Goal: Information Seeking & Learning: Find contact information

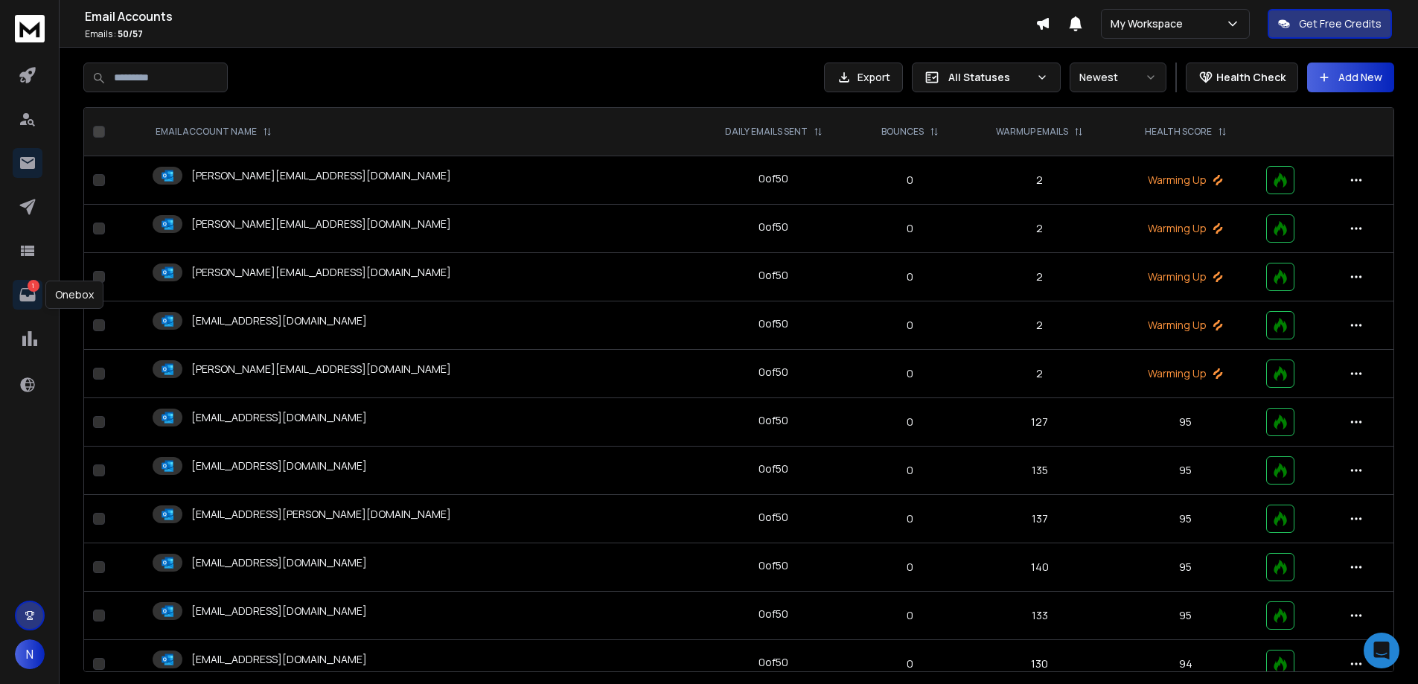
click at [24, 295] on icon at bounding box center [27, 294] width 16 height 13
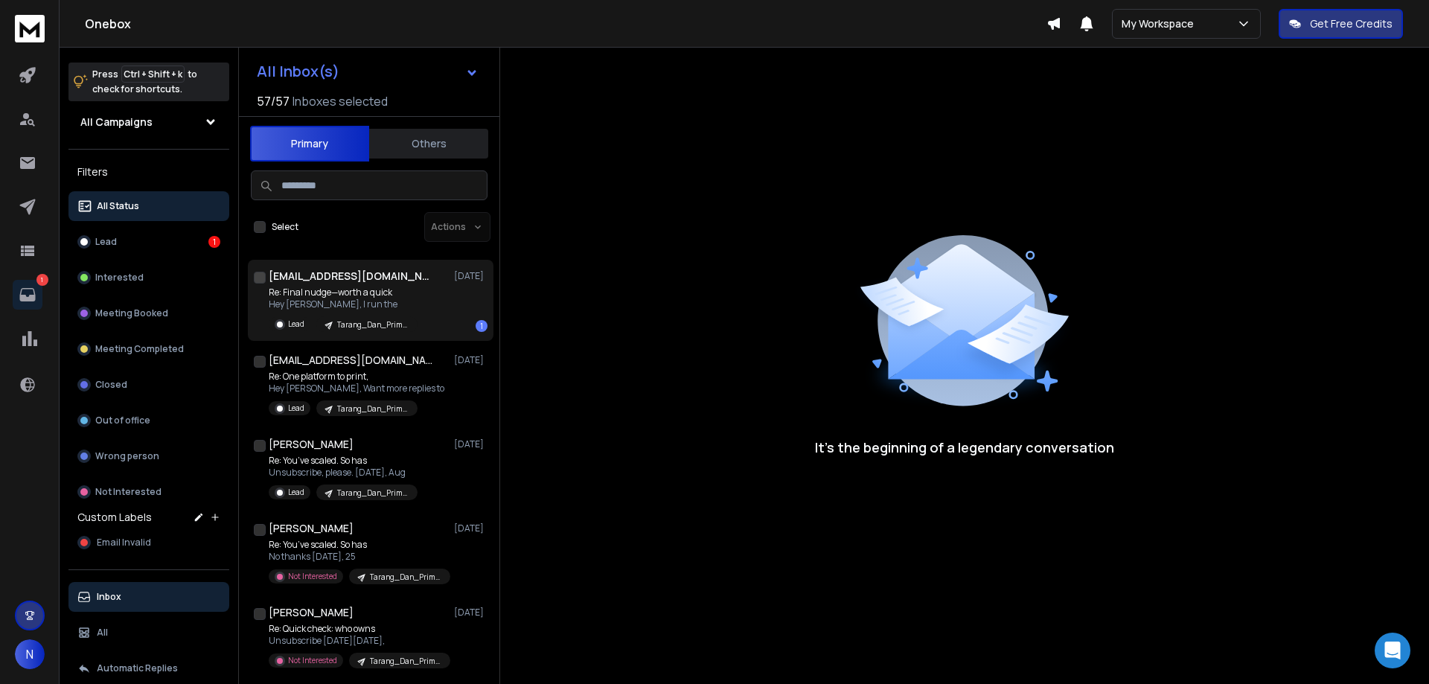
click at [365, 293] on p "Re: Final nudge—worth a quick" at bounding box center [343, 293] width 149 height 12
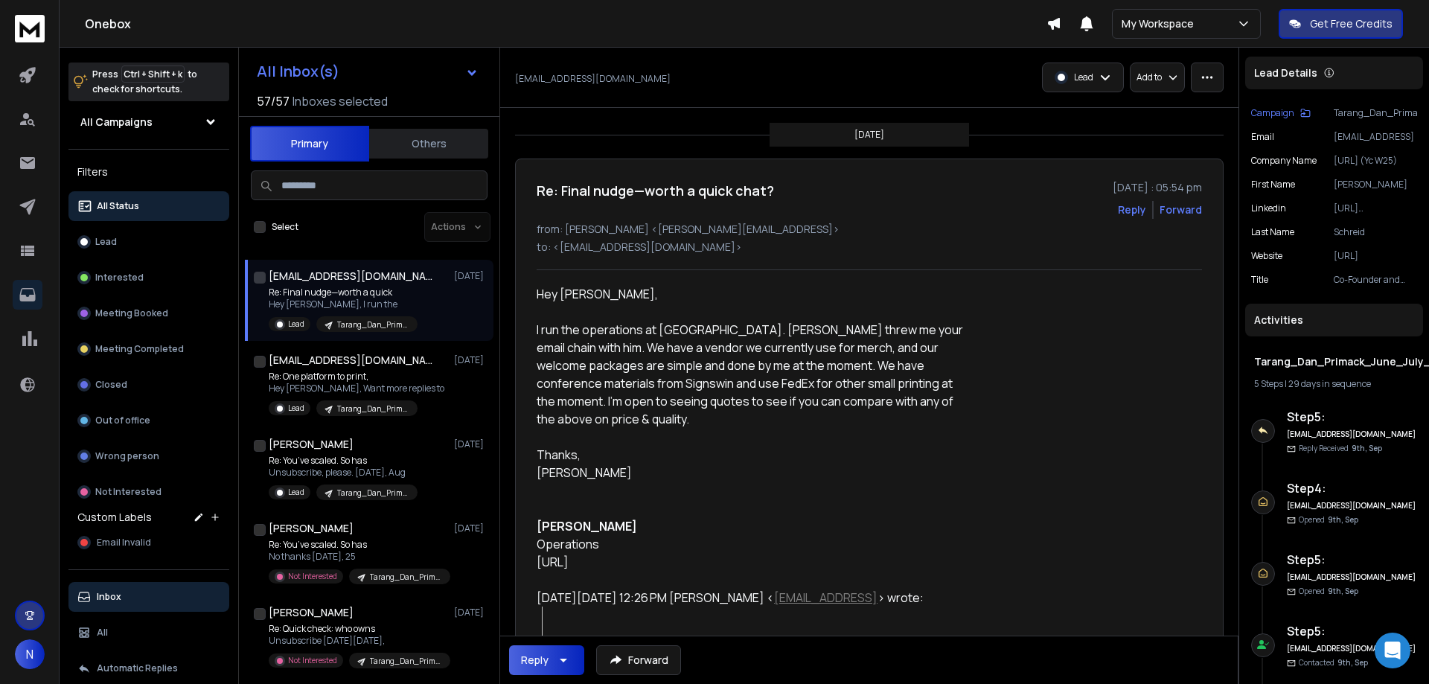
click at [747, 330] on div "I run the operations at [GEOGRAPHIC_DATA]. [PERSON_NAME] threw me your email ch…" at bounding box center [754, 374] width 435 height 107
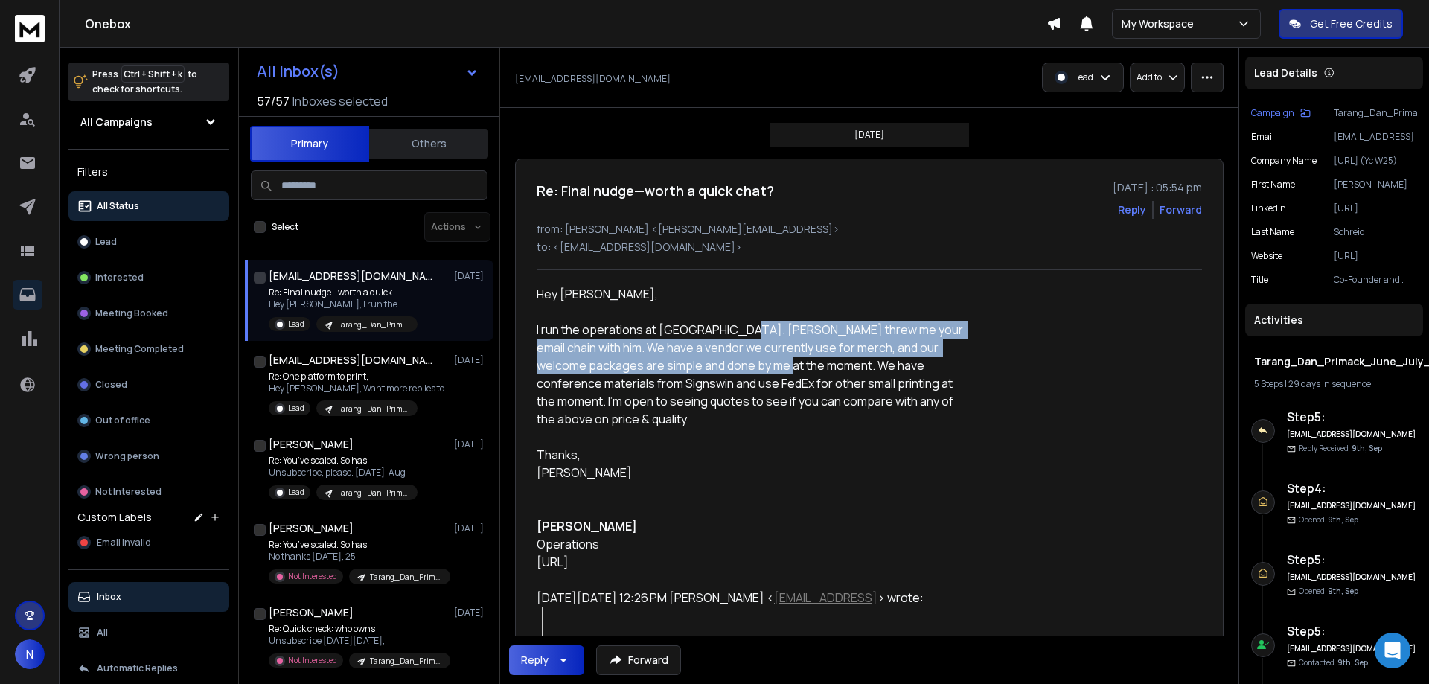
drag, startPoint x: 747, startPoint y: 330, endPoint x: 738, endPoint y: 368, distance: 39.7
click at [738, 368] on div "I run the operations at [GEOGRAPHIC_DATA]. [PERSON_NAME] threw me your email ch…" at bounding box center [754, 374] width 435 height 107
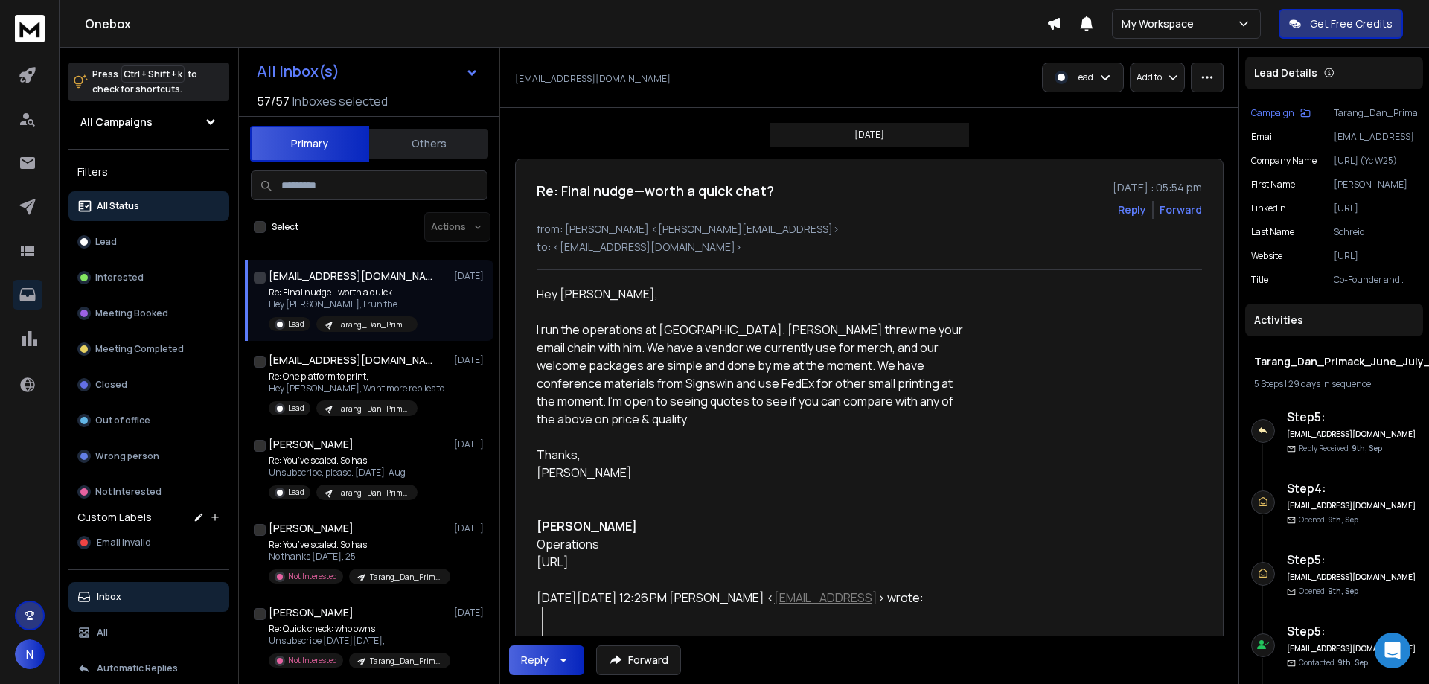
click at [753, 367] on div "I run the operations at [GEOGRAPHIC_DATA]. [PERSON_NAME] threw me your email ch…" at bounding box center [754, 374] width 435 height 107
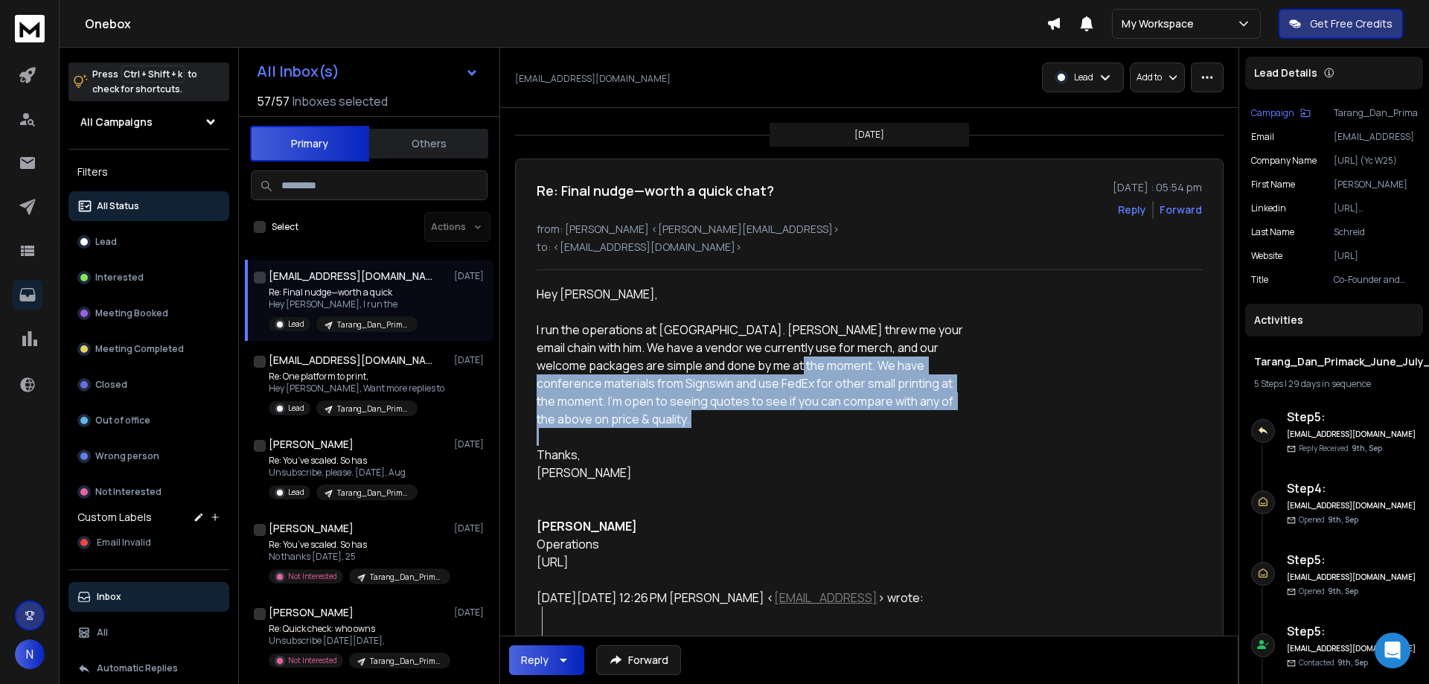
drag, startPoint x: 753, startPoint y: 367, endPoint x: 627, endPoint y: 422, distance: 138.0
click at [627, 422] on div "I run the operations at [GEOGRAPHIC_DATA]. [PERSON_NAME] threw me your email ch…" at bounding box center [754, 374] width 435 height 107
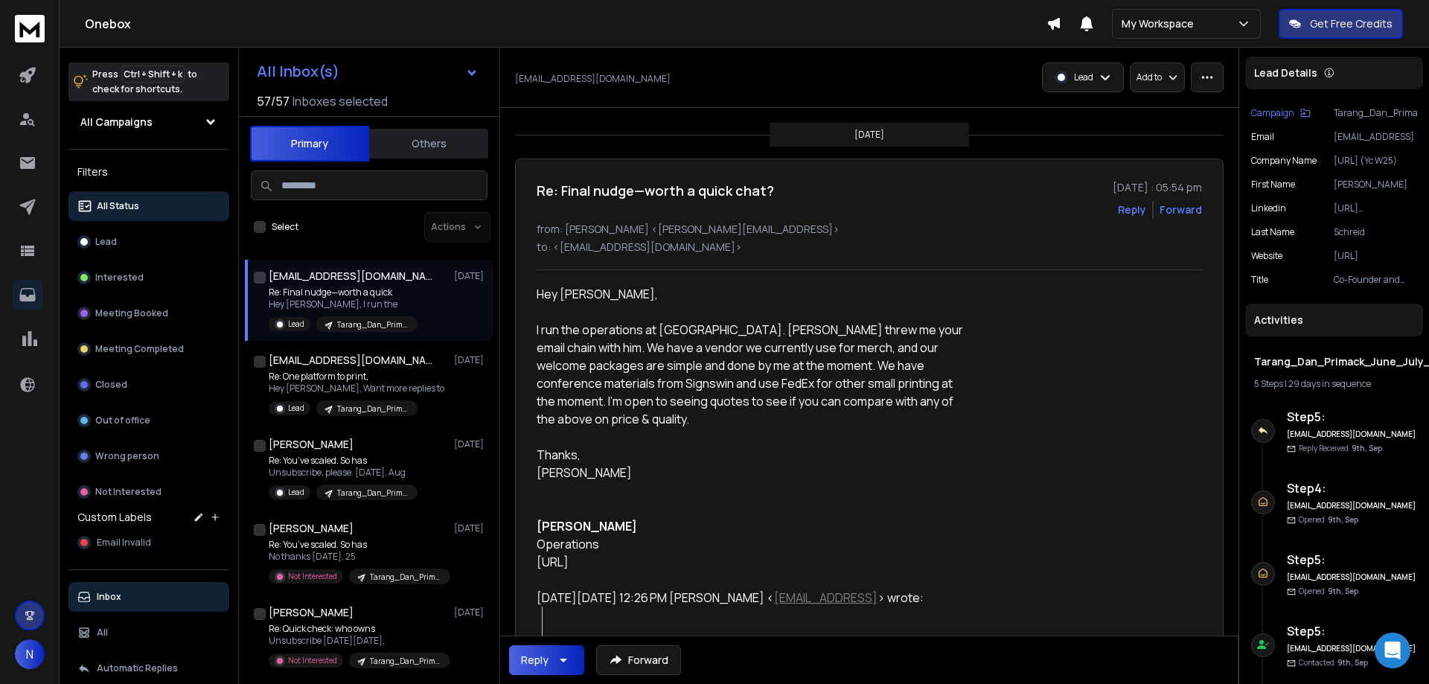
click at [686, 446] on div "Thanks," at bounding box center [754, 446] width 435 height 36
click at [1064, 83] on div "Lead" at bounding box center [1083, 77] width 80 height 28
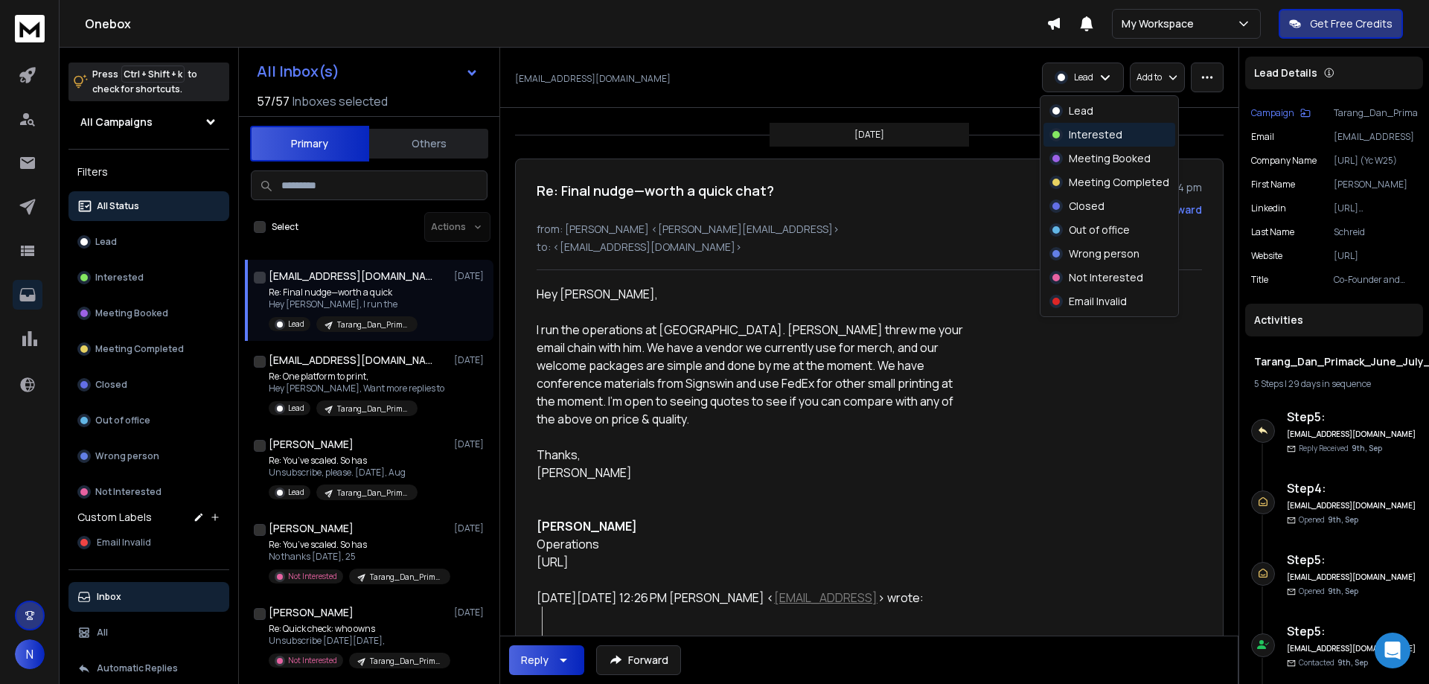
click at [1093, 135] on p "Interested" at bounding box center [1096, 134] width 54 height 15
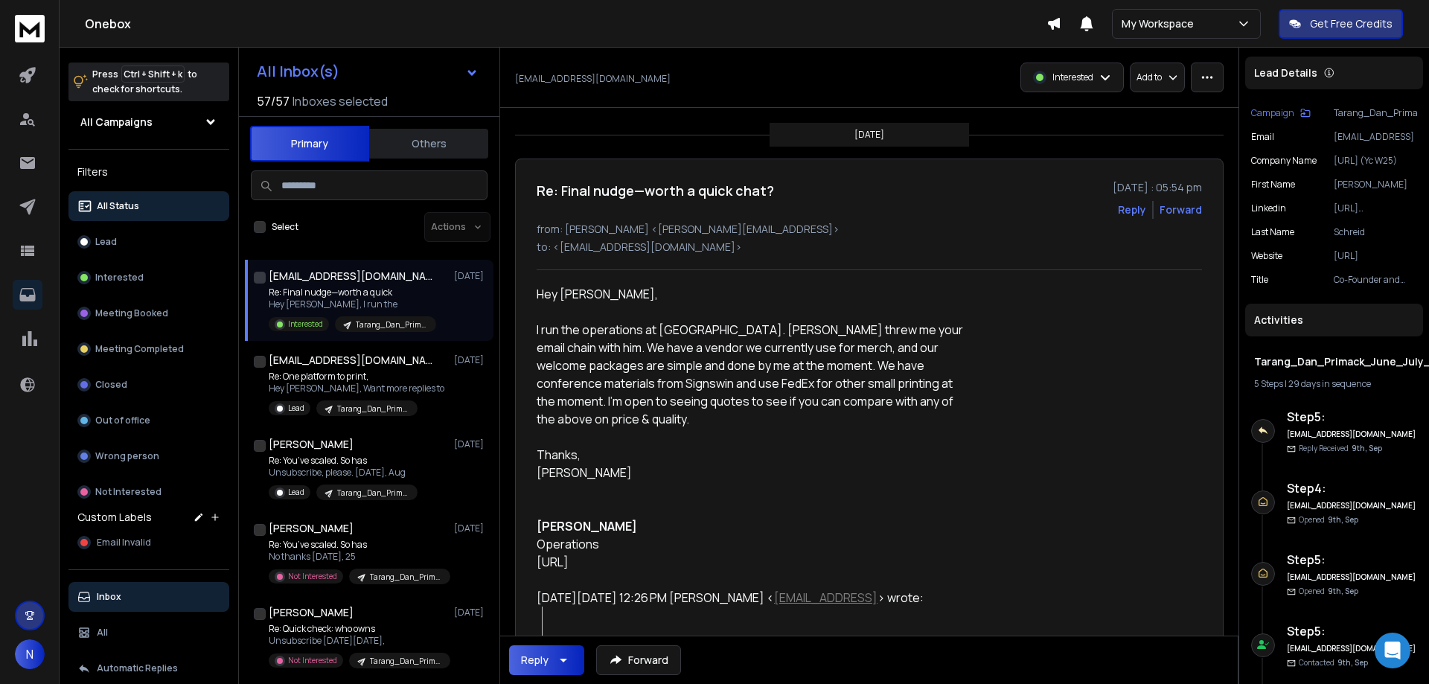
click at [753, 366] on div "I run the operations at [GEOGRAPHIC_DATA]. [PERSON_NAME] threw me your email ch…" at bounding box center [754, 374] width 435 height 107
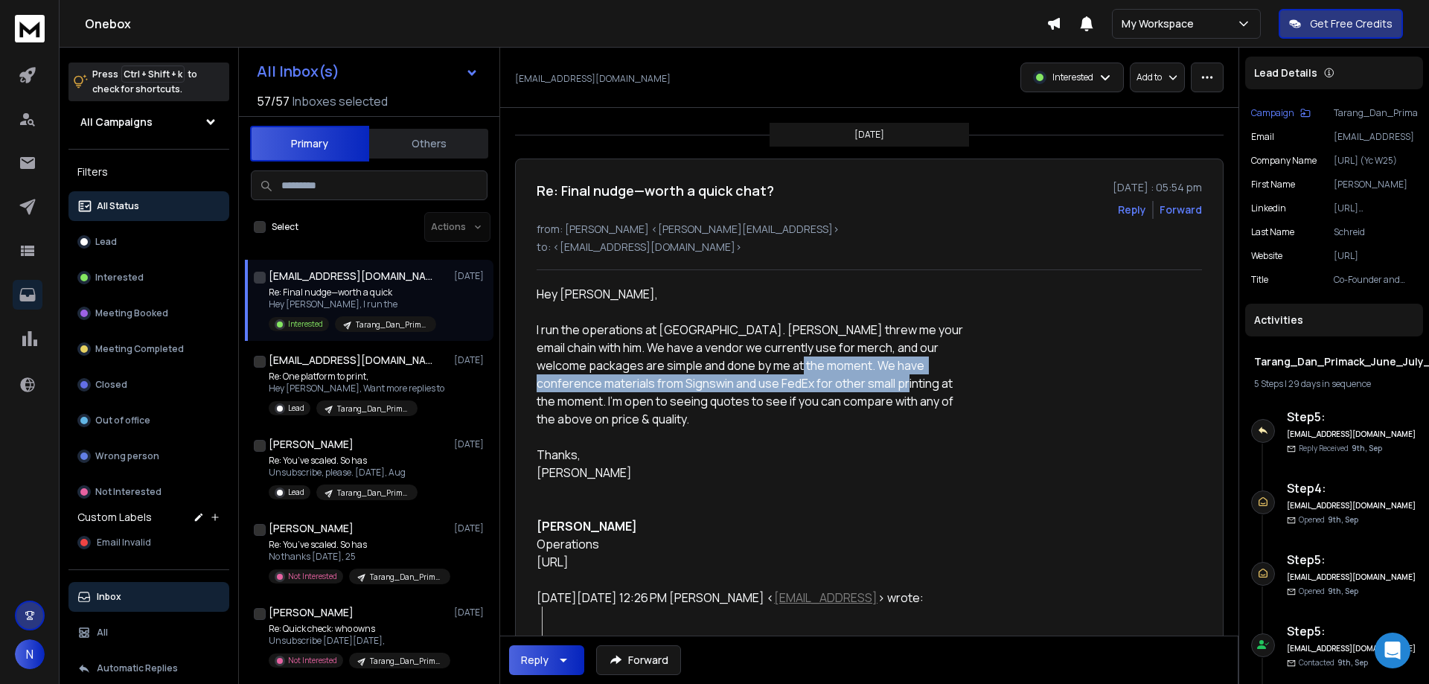
drag, startPoint x: 753, startPoint y: 366, endPoint x: 836, endPoint y: 389, distance: 86.3
click at [826, 389] on div "I run the operations at [GEOGRAPHIC_DATA]. [PERSON_NAME] threw me your email ch…" at bounding box center [754, 374] width 435 height 107
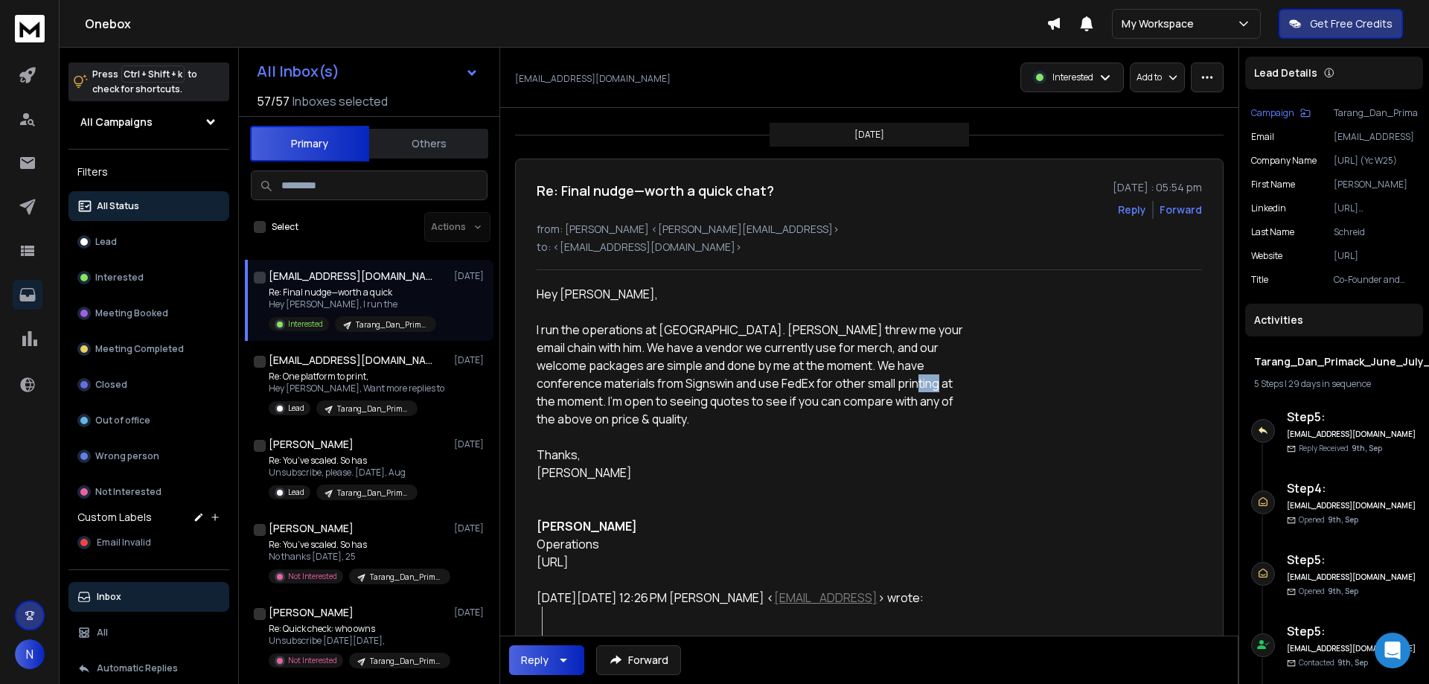
drag, startPoint x: 839, startPoint y: 389, endPoint x: 869, endPoint y: 384, distance: 30.8
click at [869, 384] on div "I run the operations at [GEOGRAPHIC_DATA]. [PERSON_NAME] threw me your email ch…" at bounding box center [754, 374] width 435 height 107
click at [738, 384] on div "I run the operations at [GEOGRAPHIC_DATA]. [PERSON_NAME] threw me your email ch…" at bounding box center [754, 374] width 435 height 107
click at [654, 382] on div "I run the operations at [GEOGRAPHIC_DATA]. [PERSON_NAME] threw me your email ch…" at bounding box center [754, 374] width 435 height 107
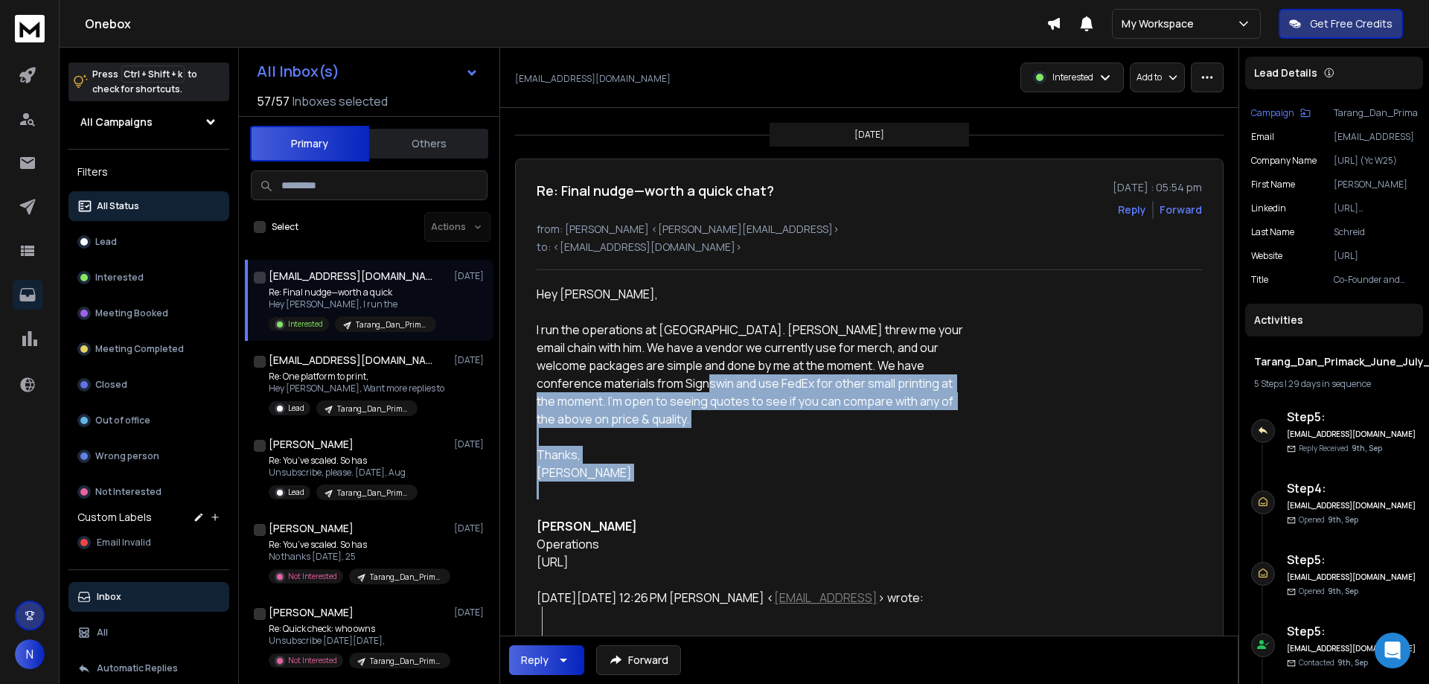
drag, startPoint x: 654, startPoint y: 382, endPoint x: 613, endPoint y: 467, distance: 94.2
click at [613, 465] on div "Hey [PERSON_NAME], I run the operations at [GEOGRAPHIC_DATA]. [PERSON_NAME] thr…" at bounding box center [754, 428] width 435 height 286
click at [613, 467] on div "[PERSON_NAME]" at bounding box center [754, 473] width 435 height 18
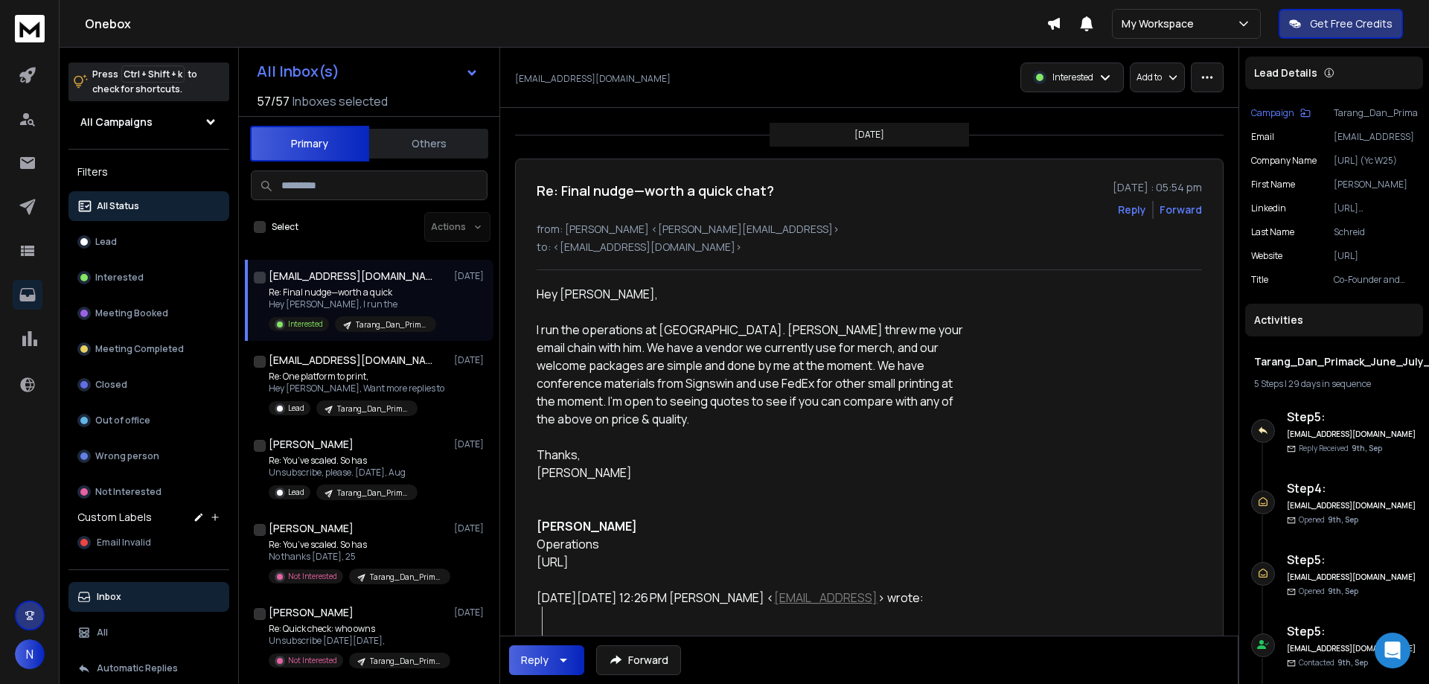
click at [648, 230] on p "from: [PERSON_NAME] <[PERSON_NAME][EMAIL_ADDRESS]>" at bounding box center [869, 229] width 665 height 15
drag, startPoint x: 648, startPoint y: 230, endPoint x: 725, endPoint y: 230, distance: 76.7
click at [725, 230] on p "from: [PERSON_NAME] <[PERSON_NAME][EMAIL_ADDRESS]>" at bounding box center [869, 229] width 665 height 15
click at [1274, 361] on h1 "Tarang_Dan_Primack_June_July_2025" at bounding box center [1334, 361] width 160 height 15
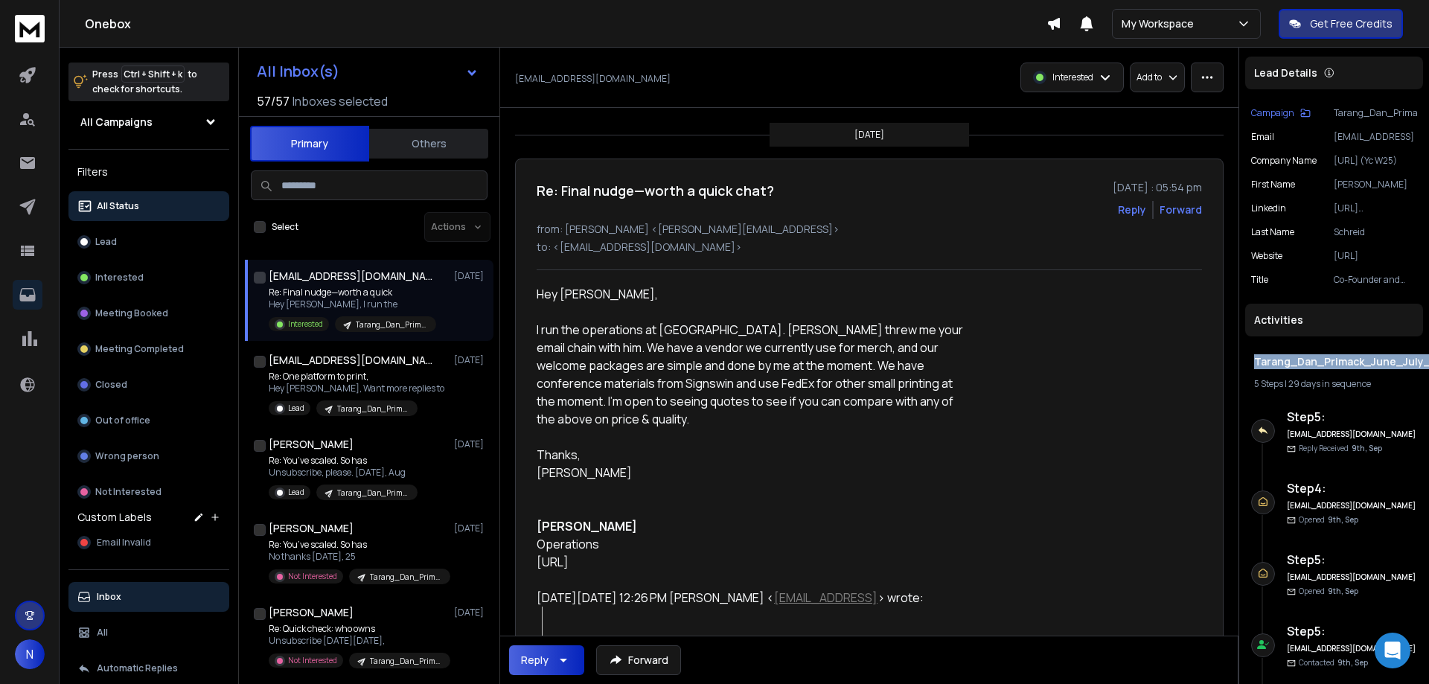
click at [1274, 361] on h1 "Tarang_Dan_Primack_June_July_2025" at bounding box center [1334, 361] width 160 height 15
copy h1 "Tarang_Dan_Primack_June_July_2025"
click at [641, 226] on p "from: [PERSON_NAME] <[PERSON_NAME][EMAIL_ADDRESS]>" at bounding box center [869, 229] width 665 height 15
drag, startPoint x: 641, startPoint y: 226, endPoint x: 724, endPoint y: 230, distance: 83.5
click at [724, 230] on p "from: [PERSON_NAME] <[PERSON_NAME][EMAIL_ADDRESS]>" at bounding box center [869, 229] width 665 height 15
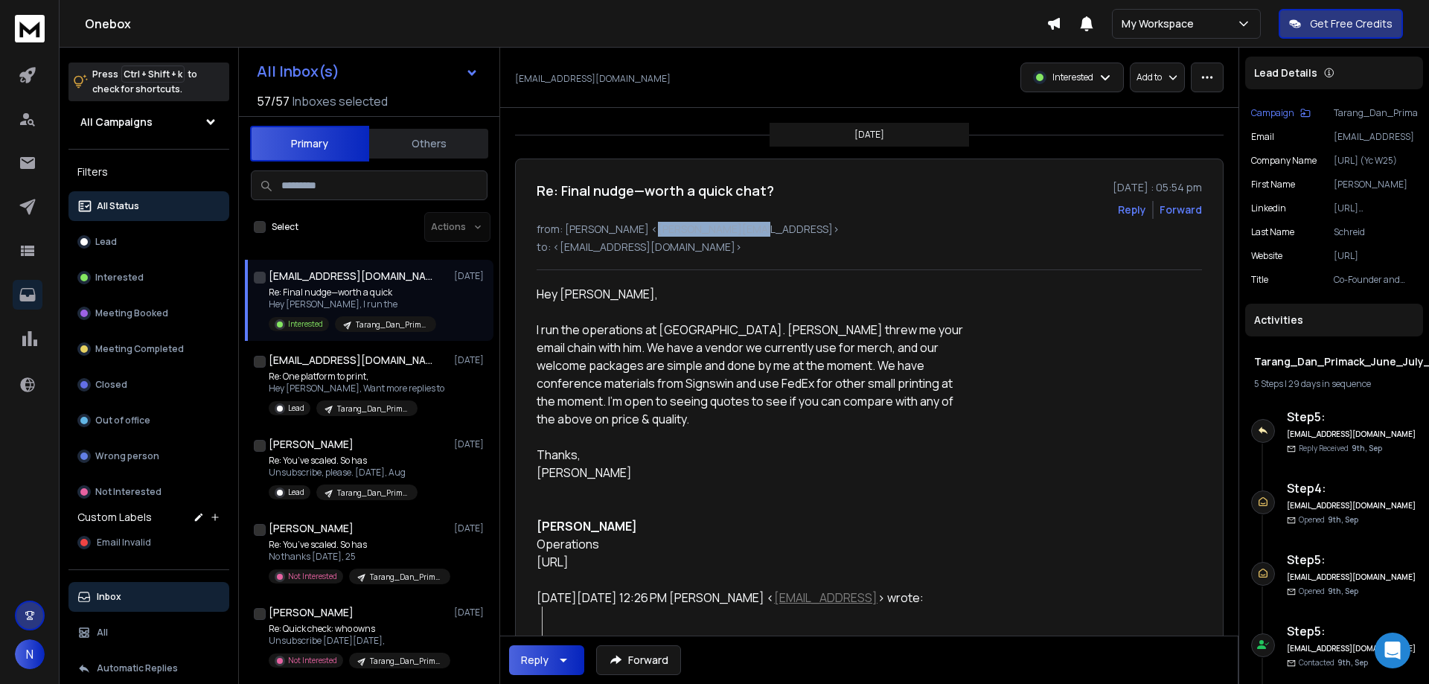
copy p "[PERSON_NAME][EMAIL_ADDRESS]"
click at [697, 320] on div at bounding box center [754, 312] width 435 height 18
click at [549, 531] on b "[PERSON_NAME]" at bounding box center [587, 526] width 100 height 16
drag, startPoint x: 549, startPoint y: 531, endPoint x: 596, endPoint y: 570, distance: 61.3
click at [596, 570] on div "Hey [PERSON_NAME], I run the operations at [GEOGRAPHIC_DATA]. [PERSON_NAME] thr…" at bounding box center [754, 428] width 435 height 286
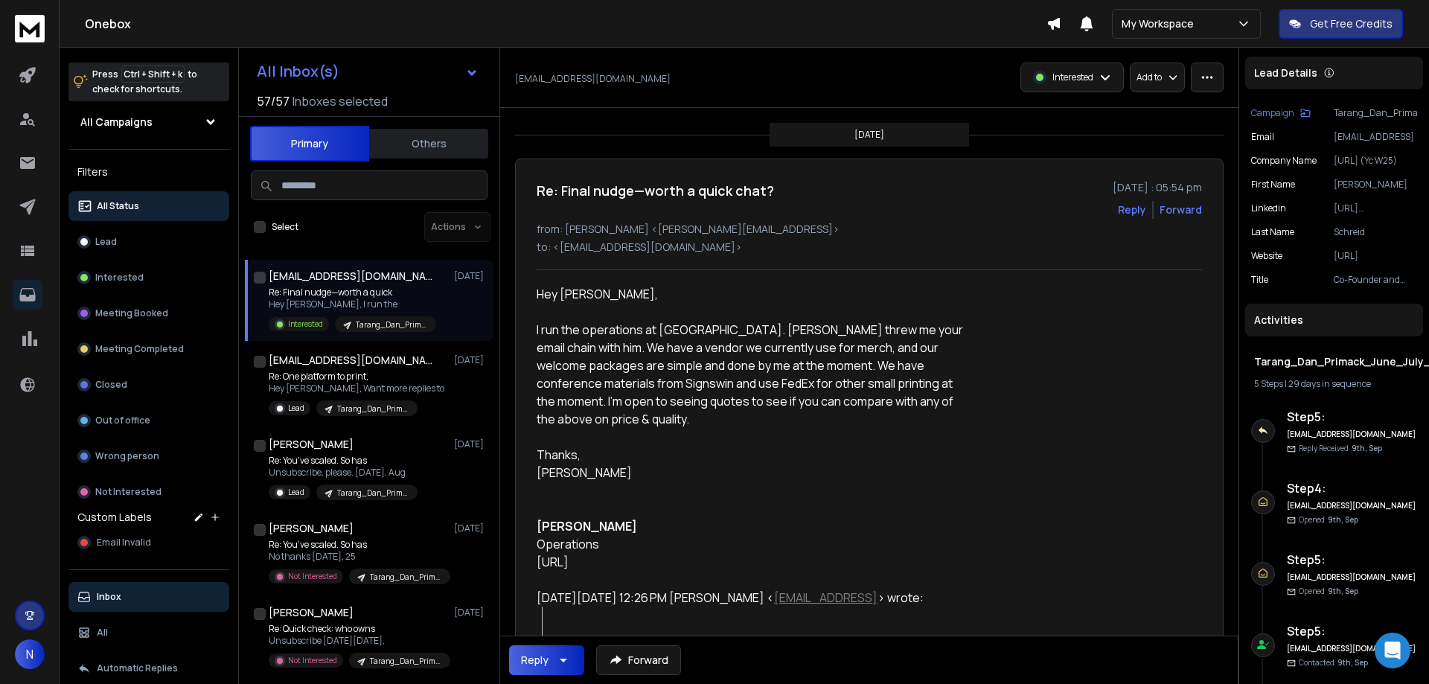
click at [689, 432] on div "Thanks," at bounding box center [754, 446] width 435 height 36
click at [775, 342] on div "I run the operations at [GEOGRAPHIC_DATA]. [PERSON_NAME] threw me your email ch…" at bounding box center [754, 374] width 435 height 107
click at [675, 351] on div "I run the operations at [GEOGRAPHIC_DATA]. [PERSON_NAME] threw me your email ch…" at bounding box center [754, 374] width 435 height 107
click at [568, 229] on p "from: [PERSON_NAME] <[PERSON_NAME][EMAIL_ADDRESS]>" at bounding box center [869, 229] width 665 height 15
drag, startPoint x: 568, startPoint y: 229, endPoint x: 607, endPoint y: 226, distance: 39.6
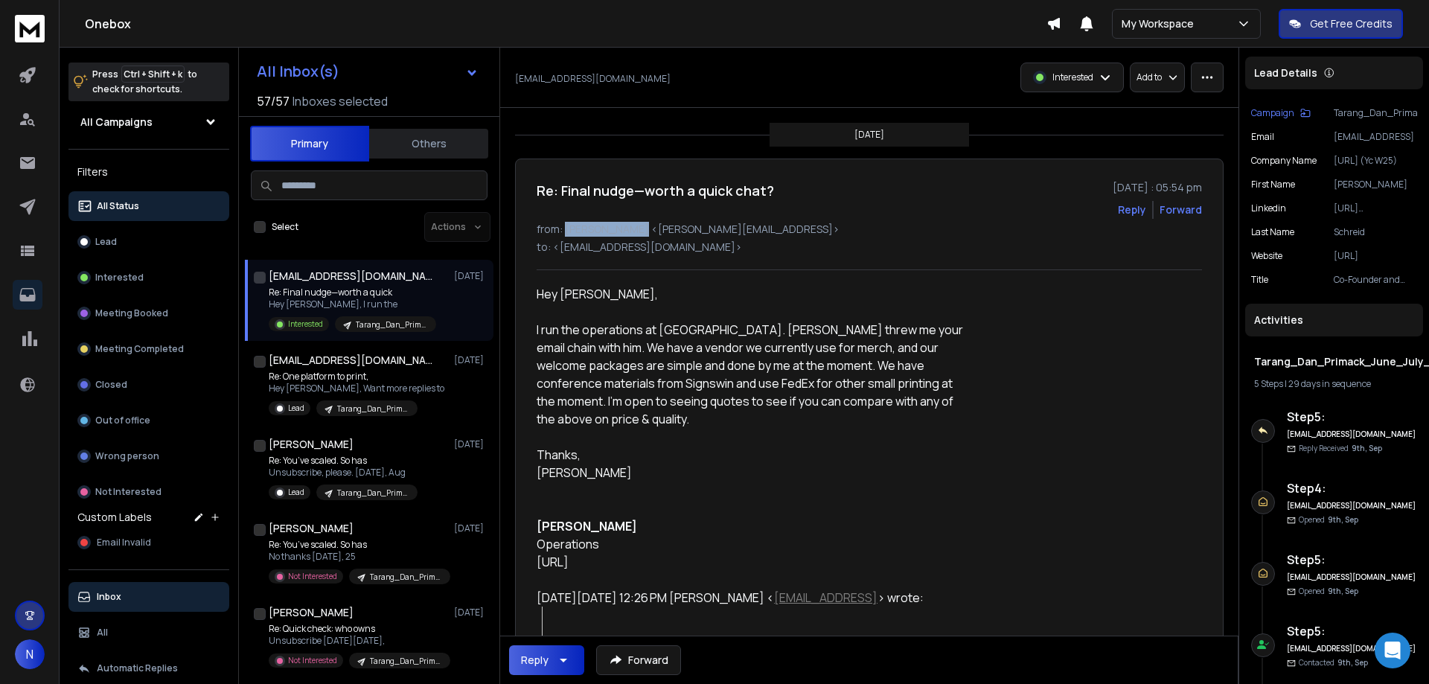
click at [607, 226] on p "from: [PERSON_NAME] <[PERSON_NAME][EMAIL_ADDRESS]>" at bounding box center [869, 229] width 665 height 15
copy p "[PERSON_NAME]"
click at [654, 226] on p "from: [PERSON_NAME] <[PERSON_NAME][EMAIL_ADDRESS]>" at bounding box center [869, 229] width 665 height 15
drag, startPoint x: 654, startPoint y: 226, endPoint x: 730, endPoint y: 230, distance: 76.8
click at [730, 230] on p "from: [PERSON_NAME] <[PERSON_NAME][EMAIL_ADDRESS]>" at bounding box center [869, 229] width 665 height 15
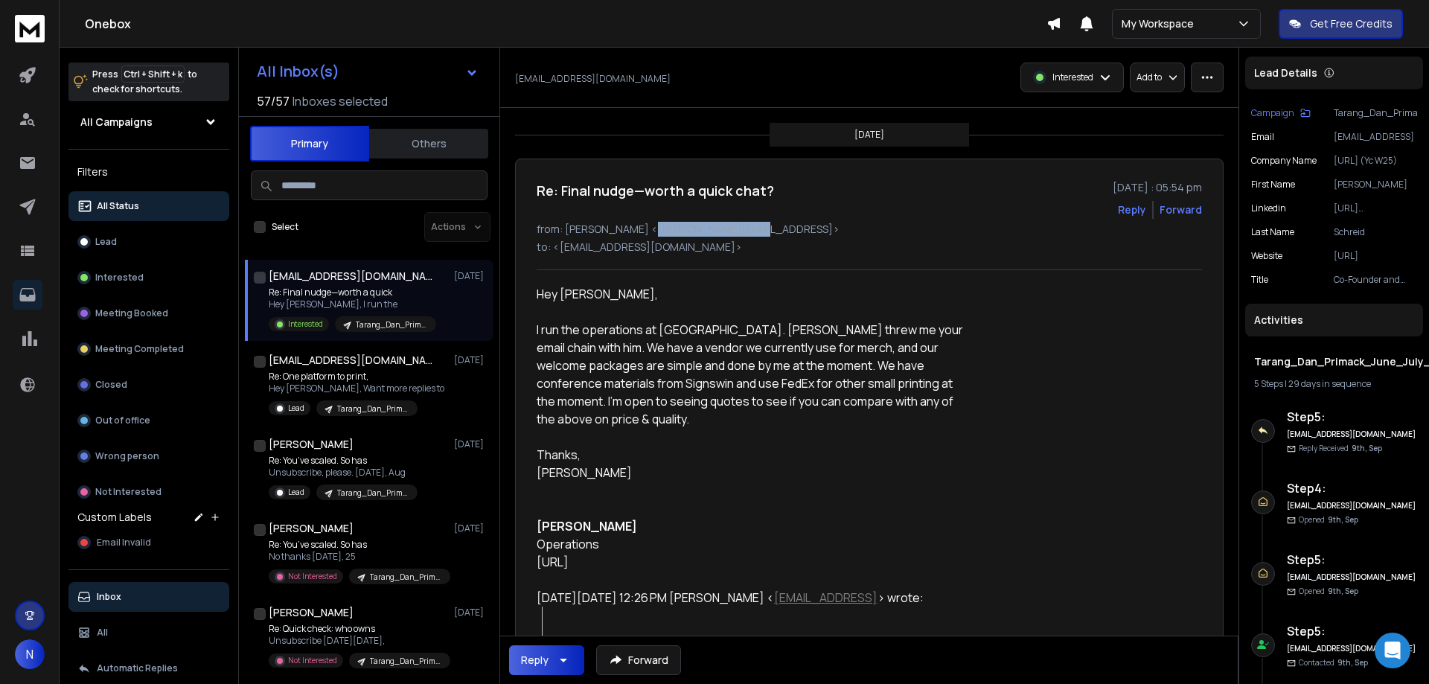
copy p "[PERSON_NAME][EMAIL_ADDRESS]"
click at [548, 296] on div "Hey [PERSON_NAME], I run the operations at [GEOGRAPHIC_DATA]. [PERSON_NAME] thr…" at bounding box center [754, 428] width 435 height 286
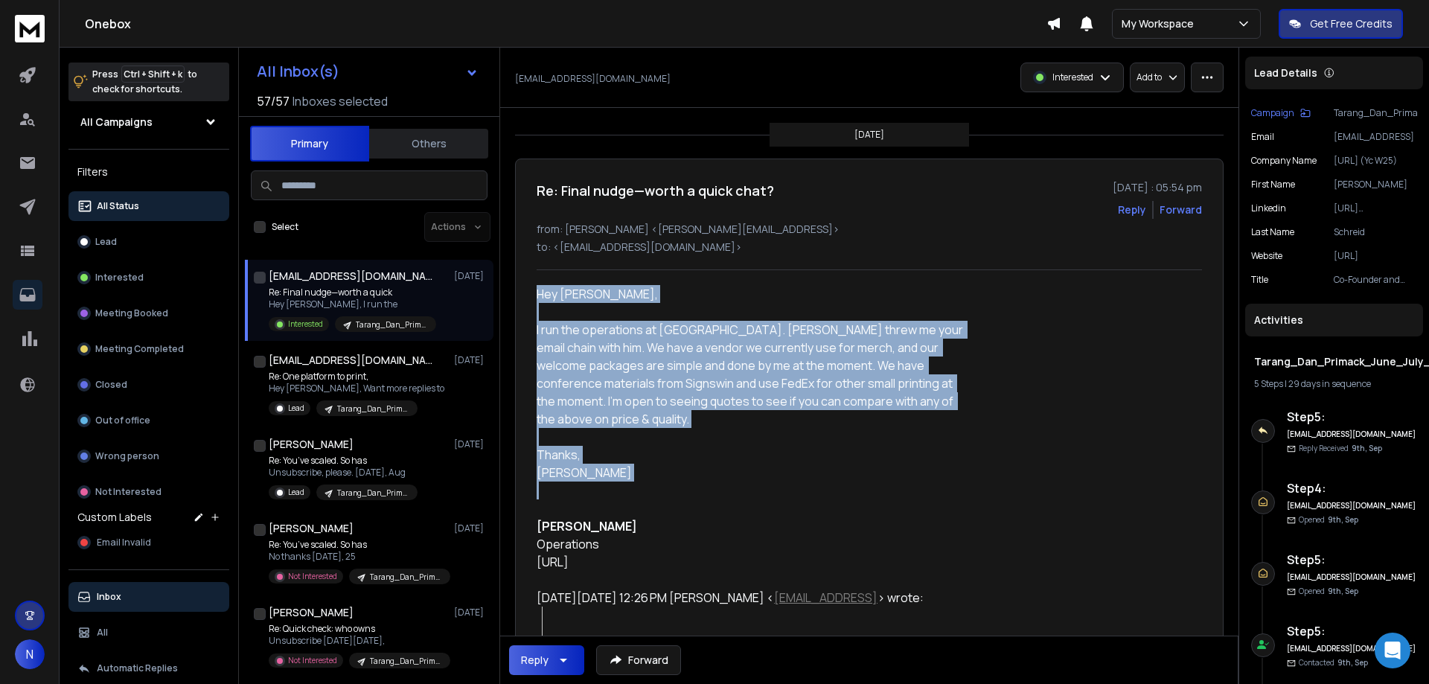
drag, startPoint x: 548, startPoint y: 296, endPoint x: 563, endPoint y: 476, distance: 181.6
click at [563, 476] on div "Hey [PERSON_NAME], I run the operations at [GEOGRAPHIC_DATA]. [PERSON_NAME] thr…" at bounding box center [754, 428] width 435 height 286
copy div "Hey [PERSON_NAME], I run the operations at [GEOGRAPHIC_DATA]. [PERSON_NAME] thr…"
click at [593, 424] on div "I run the operations at [GEOGRAPHIC_DATA]. [PERSON_NAME] threw me your email ch…" at bounding box center [754, 374] width 435 height 107
